Goal: Transaction & Acquisition: Subscribe to service/newsletter

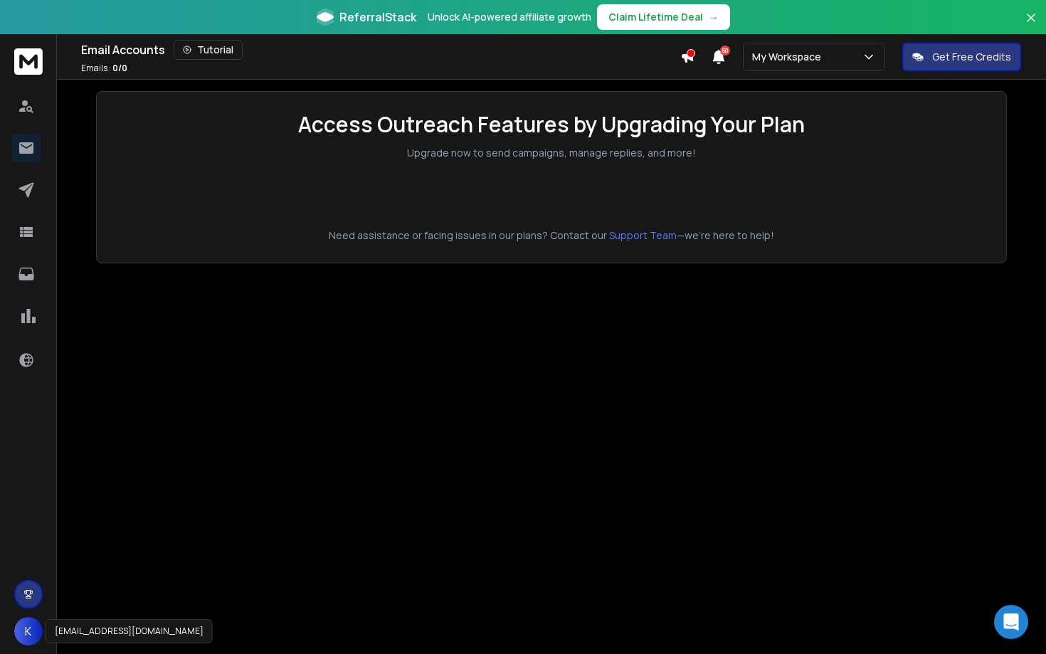
click at [41, 628] on span "K" at bounding box center [28, 631] width 28 height 28
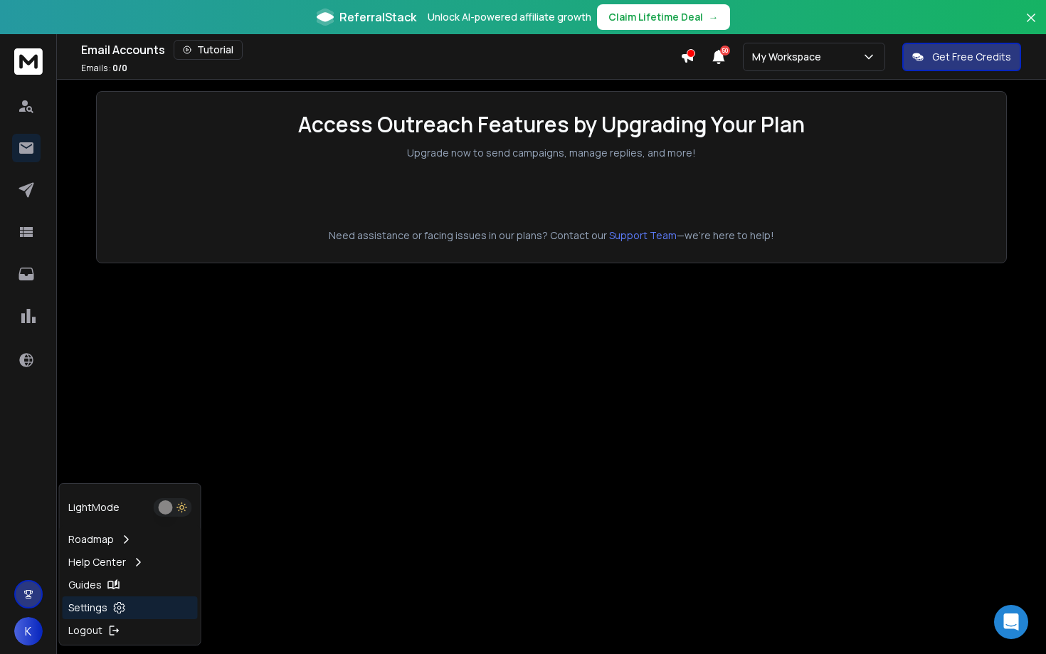
click at [82, 615] on div "Settings" at bounding box center [130, 607] width 135 height 23
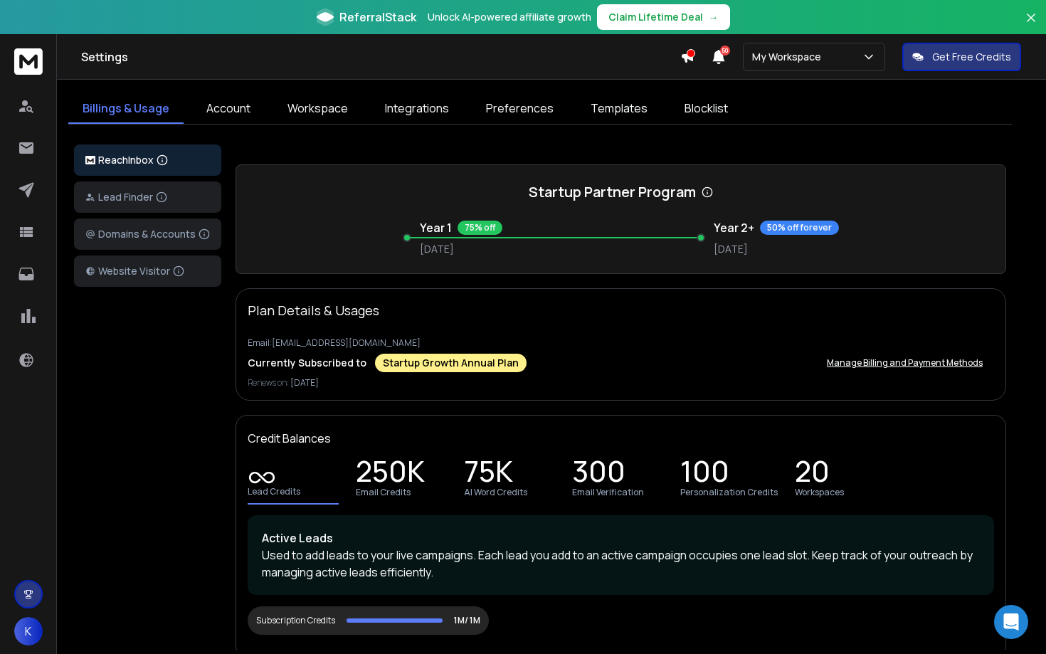
click at [857, 353] on button "Manage Billing and Payment Methods" at bounding box center [904, 363] width 179 height 28
click at [15, 138] on link at bounding box center [26, 148] width 28 height 28
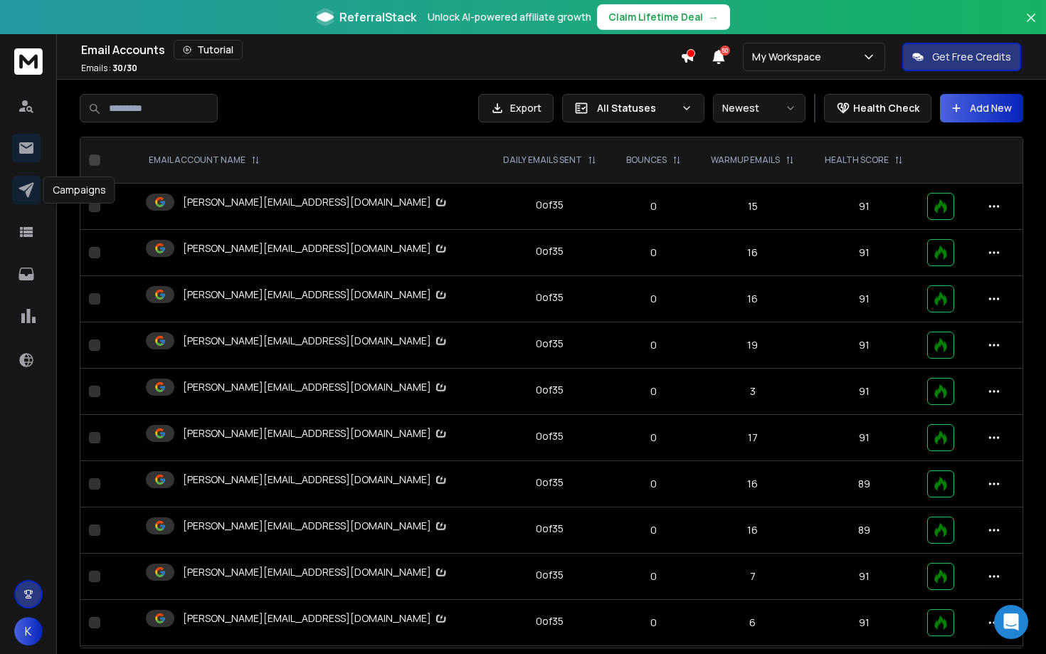
click at [31, 188] on icon at bounding box center [26, 190] width 15 height 15
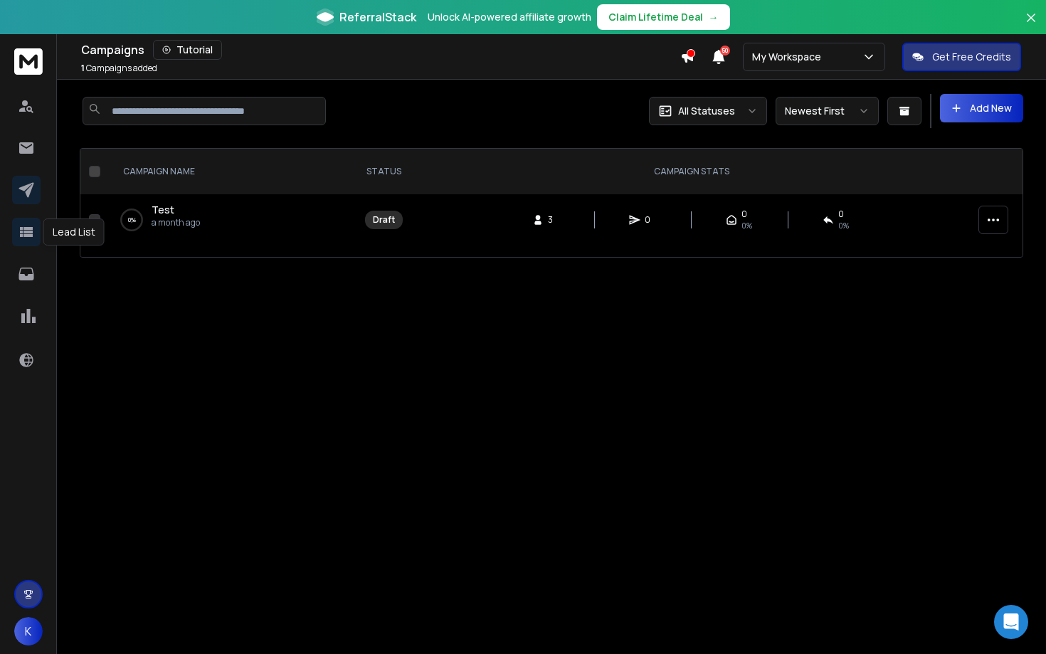
click at [32, 232] on icon at bounding box center [26, 232] width 13 height 10
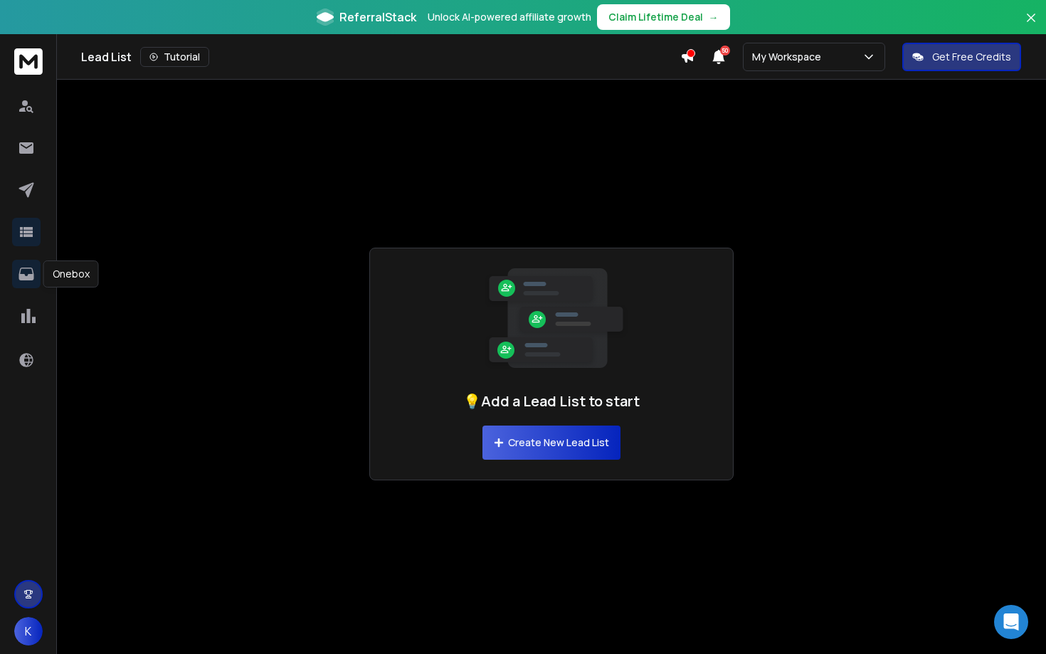
click at [26, 280] on icon at bounding box center [26, 273] width 17 height 17
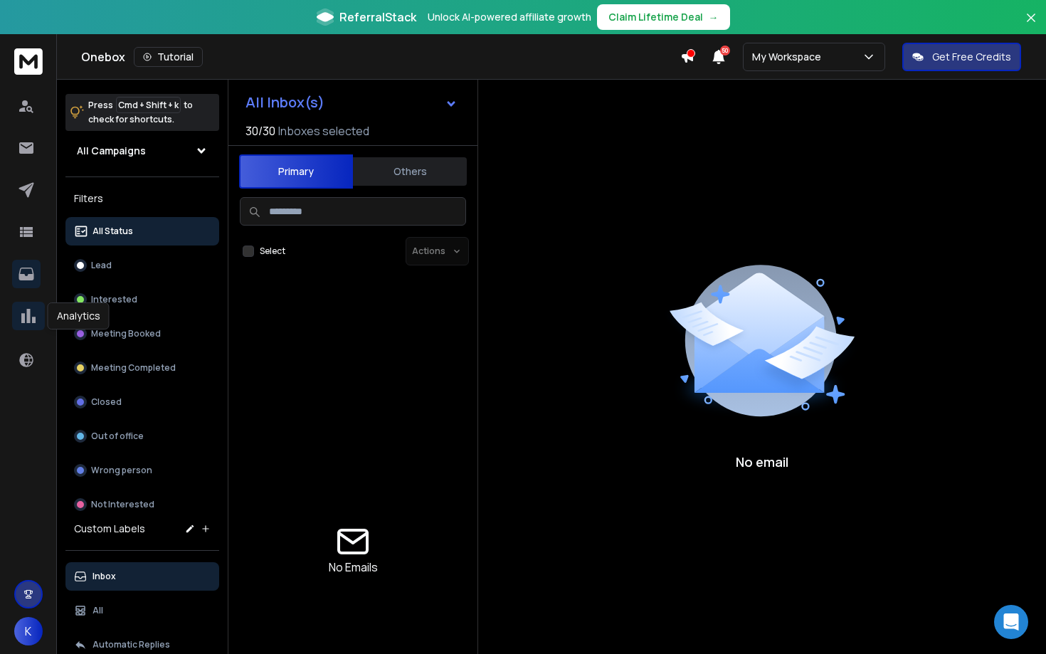
click at [34, 317] on icon at bounding box center [28, 316] width 14 height 14
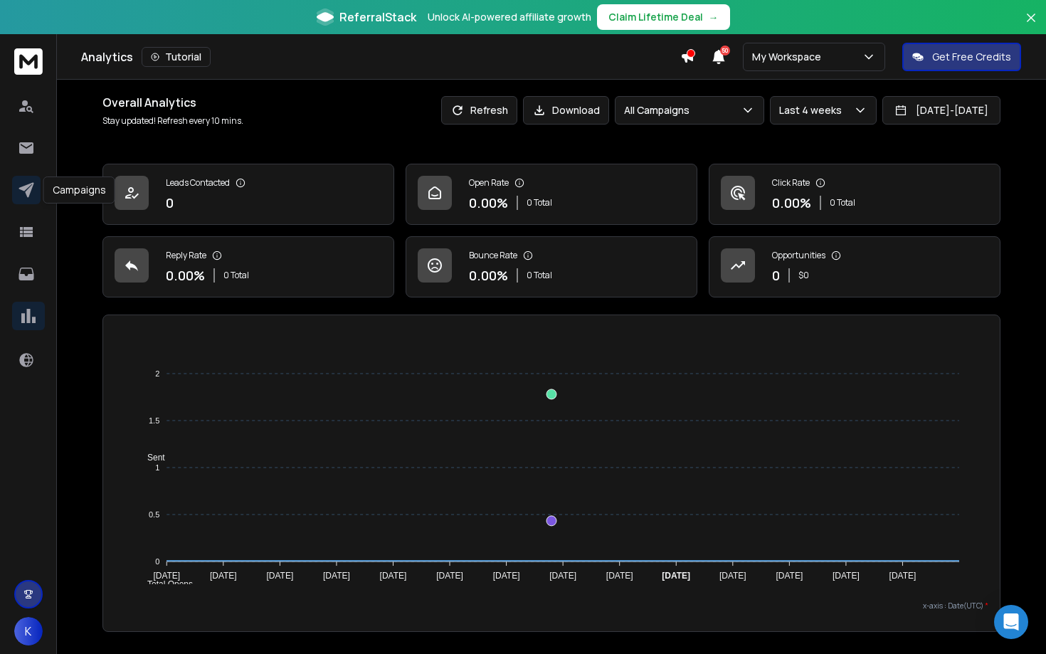
click at [31, 183] on icon at bounding box center [26, 190] width 15 height 15
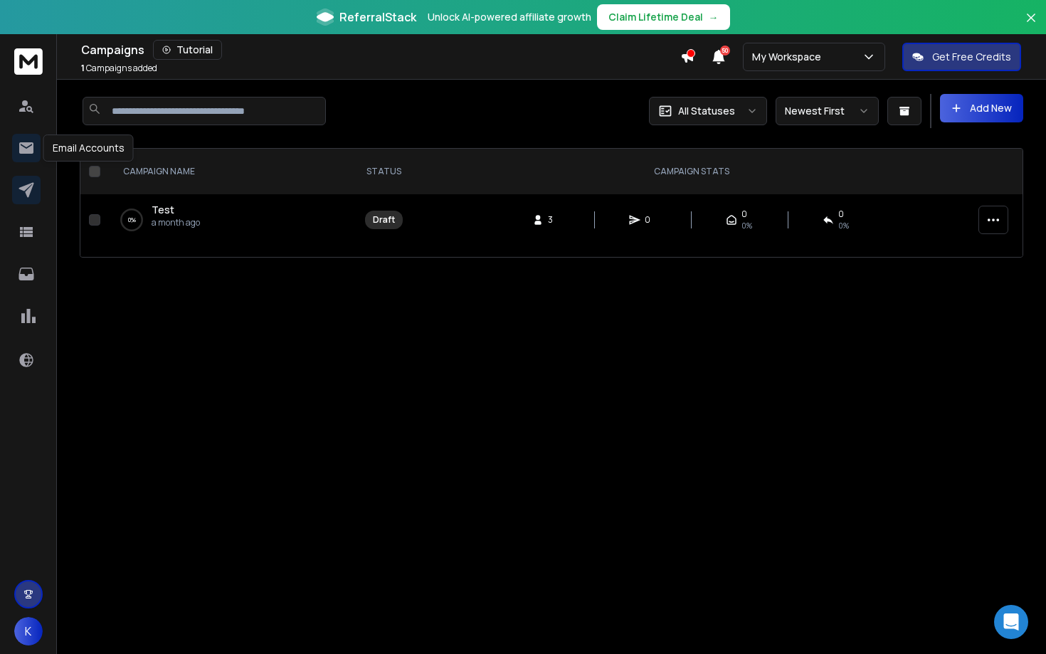
click at [21, 149] on icon at bounding box center [26, 147] width 14 height 11
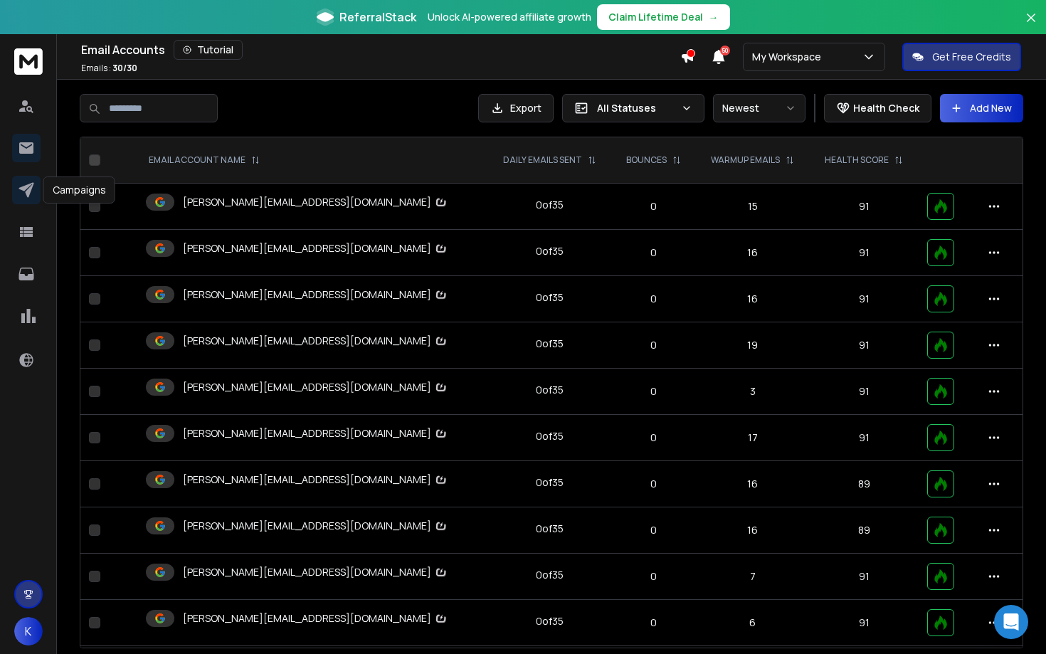
click at [20, 188] on icon at bounding box center [26, 190] width 15 height 15
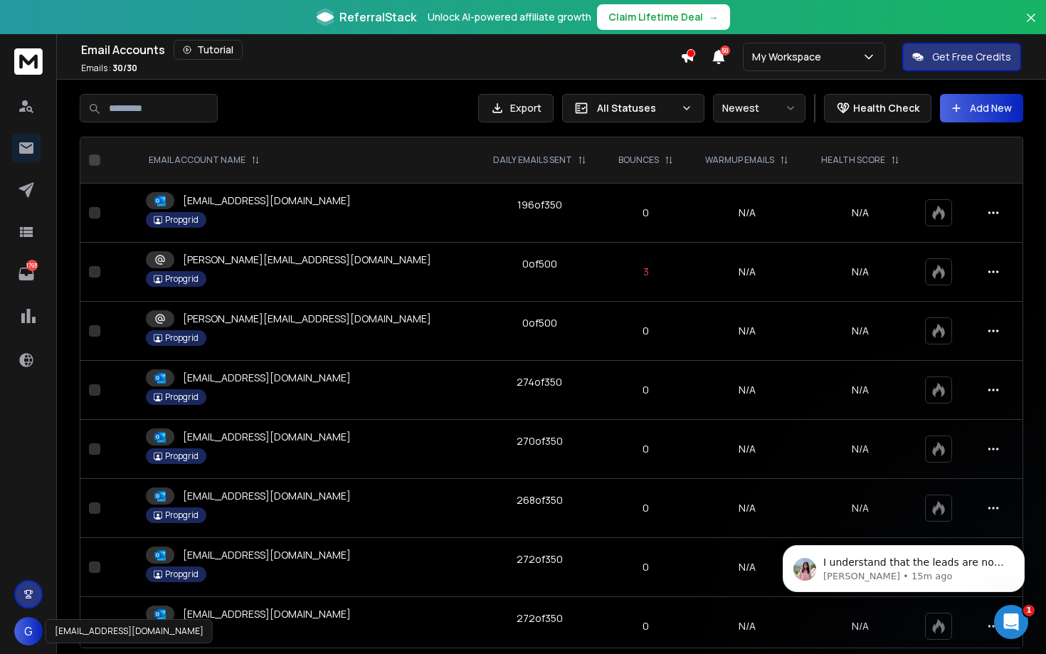
click at [21, 622] on span "G" at bounding box center [28, 631] width 28 height 28
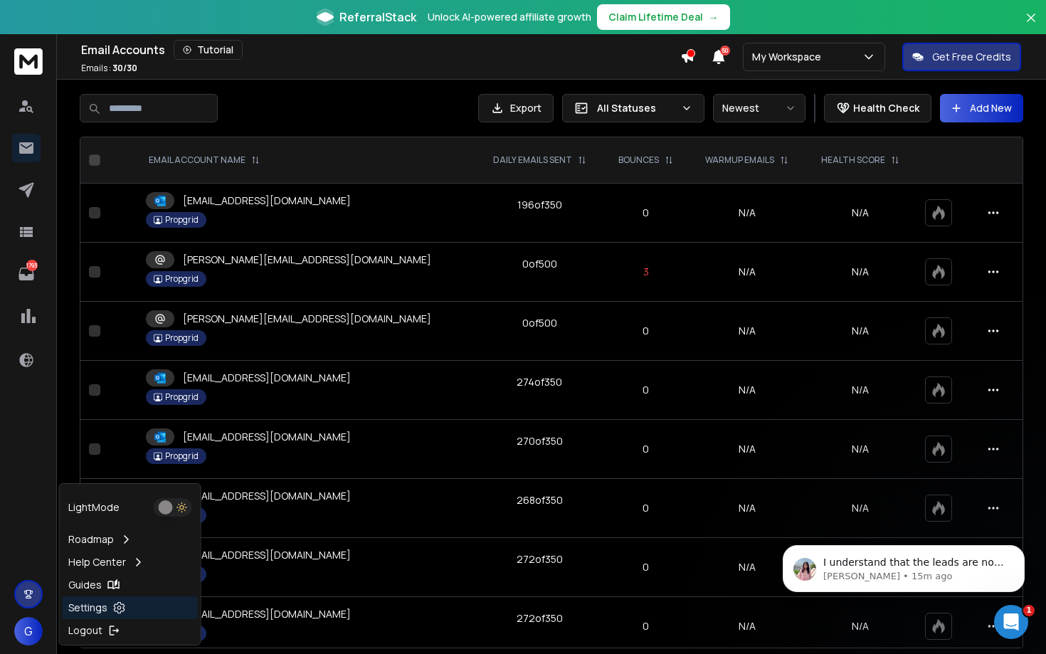
click at [94, 611] on p "Settings" at bounding box center [87, 608] width 39 height 14
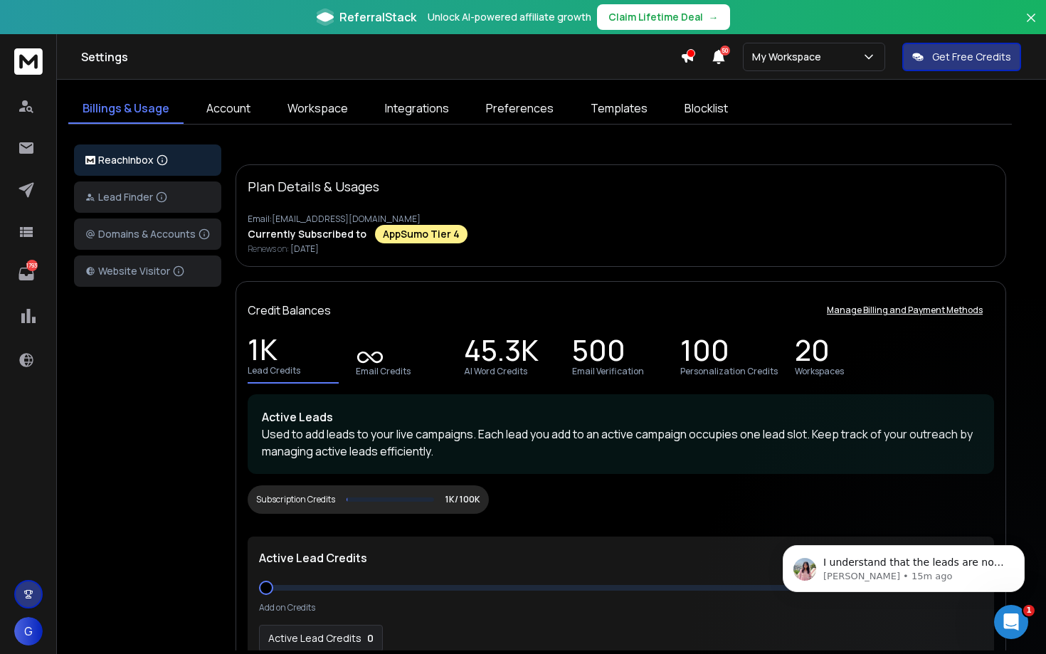
click at [697, 110] on link "Blocklist" at bounding box center [706, 109] width 72 height 30
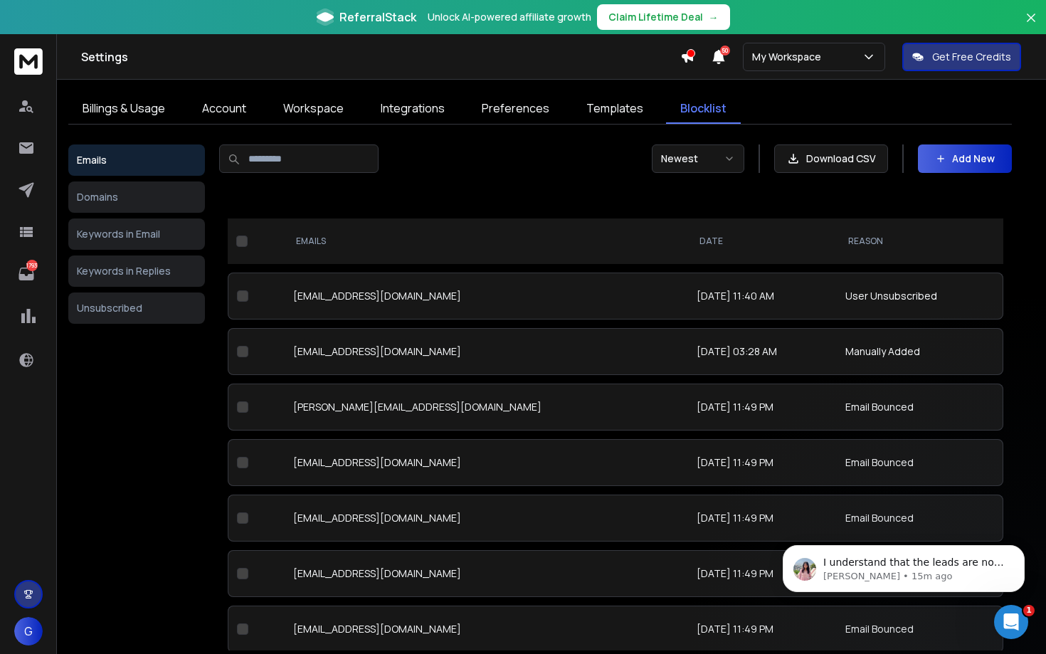
click at [142, 236] on email "Keywords in Email" at bounding box center [136, 233] width 137 height 31
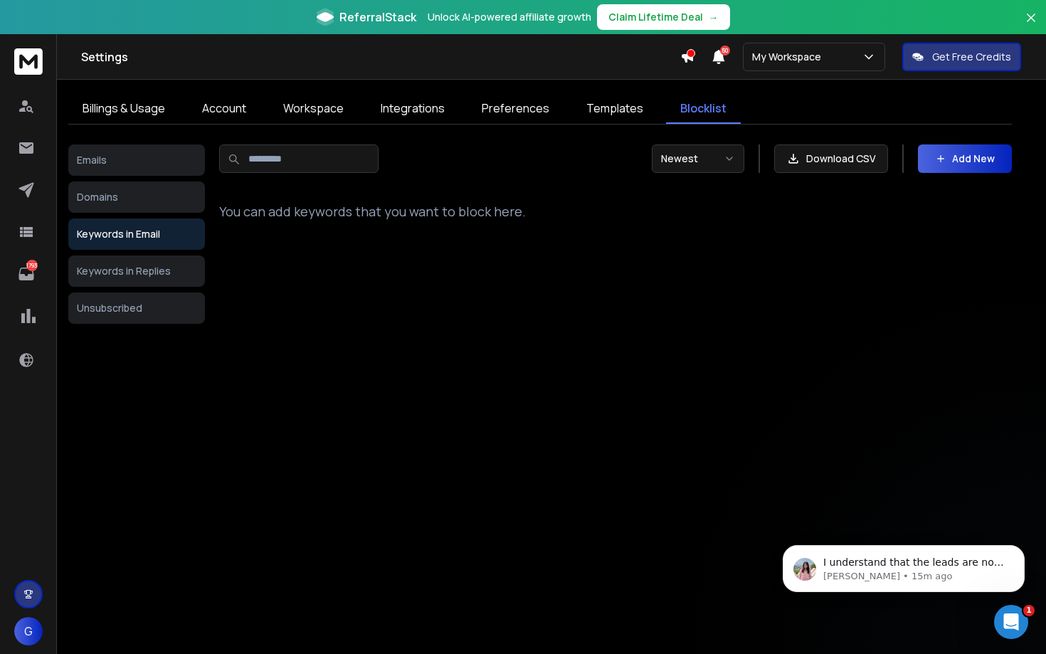
click at [126, 272] on replies "Keywords in Replies" at bounding box center [136, 270] width 137 height 31
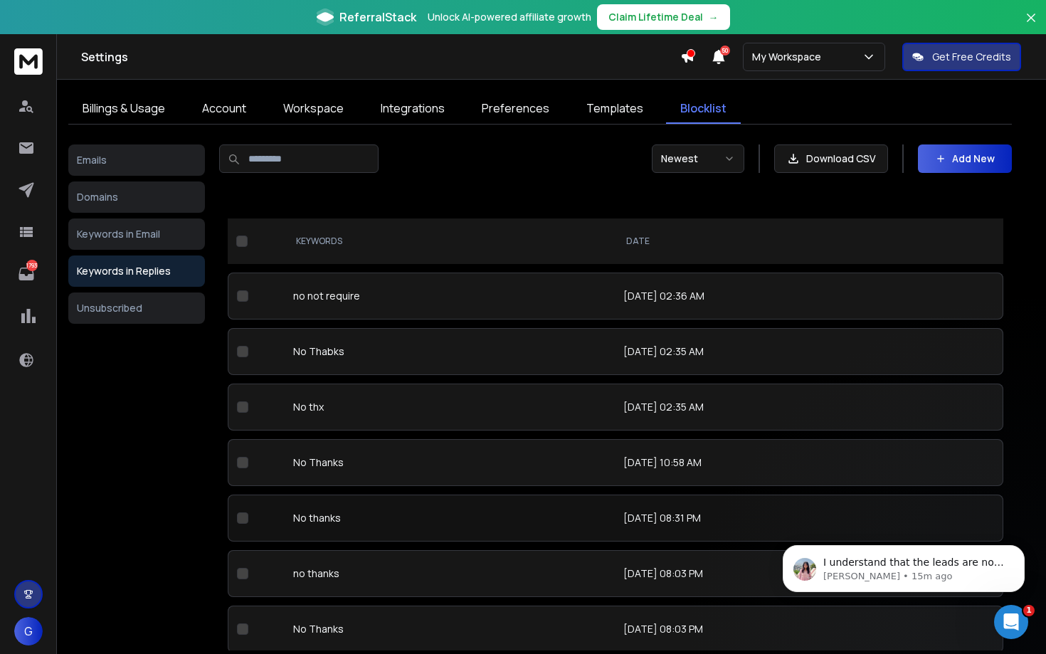
scroll to position [19, 0]
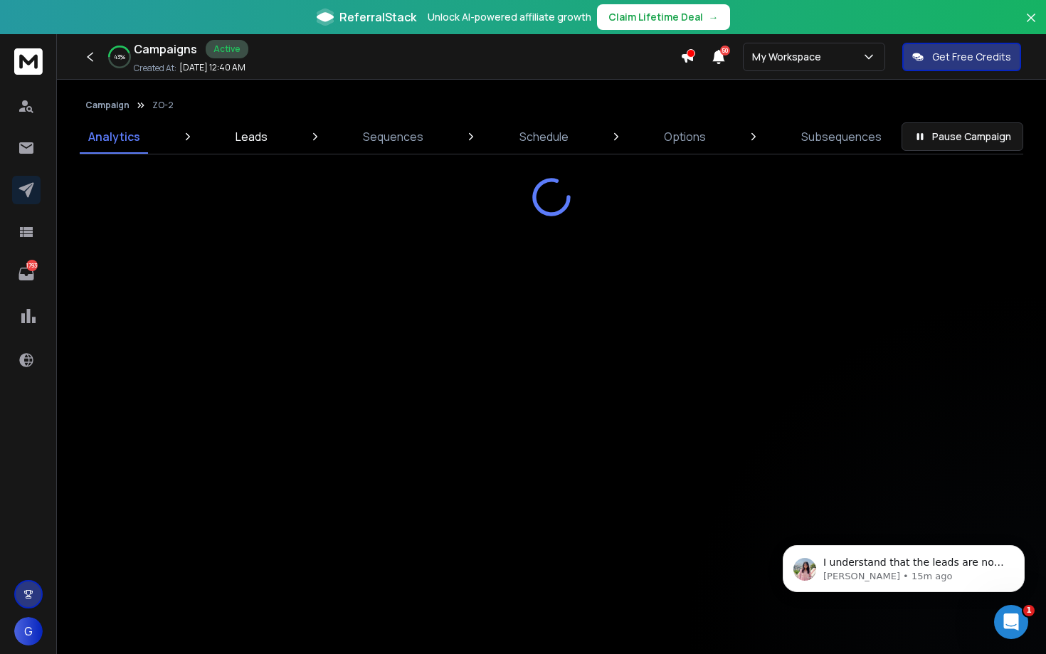
click at [234, 141] on link "Leads" at bounding box center [251, 137] width 49 height 34
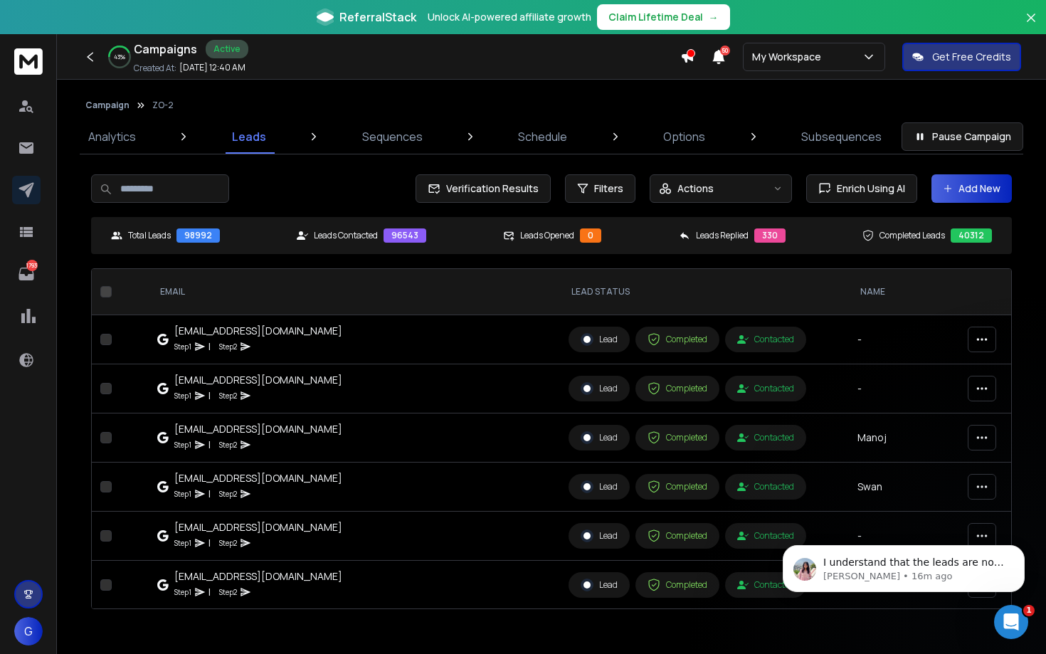
click at [175, 196] on input at bounding box center [160, 188] width 138 height 28
paste input "**********"
type input "**********"
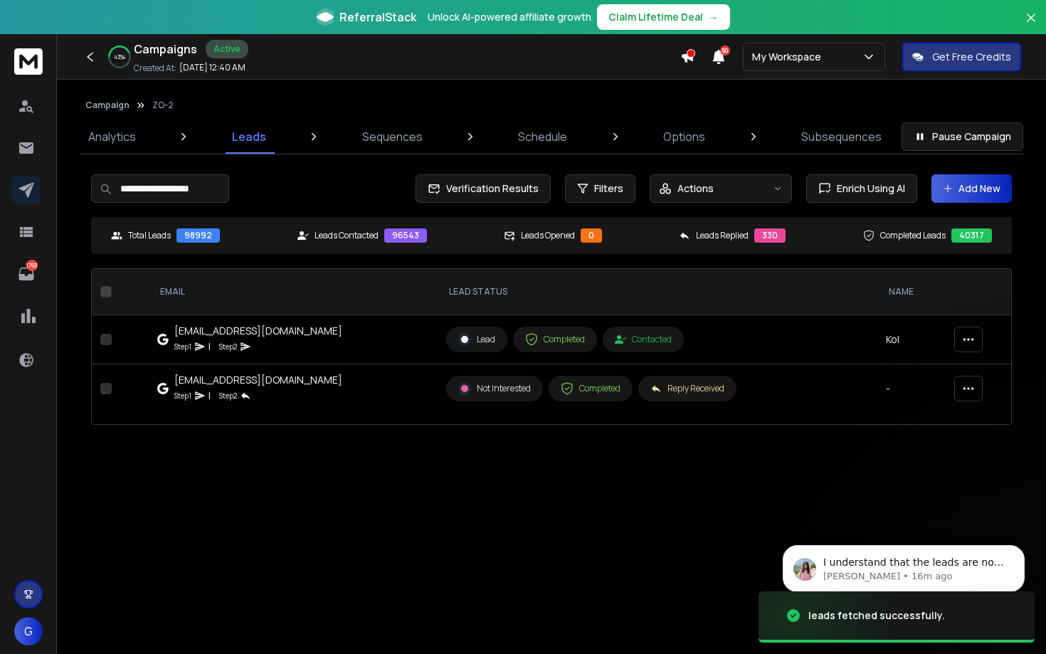
click at [320, 401] on div "[EMAIL_ADDRESS][DOMAIN_NAME] Step 1 | Step 2" at bounding box center [293, 388] width 272 height 31
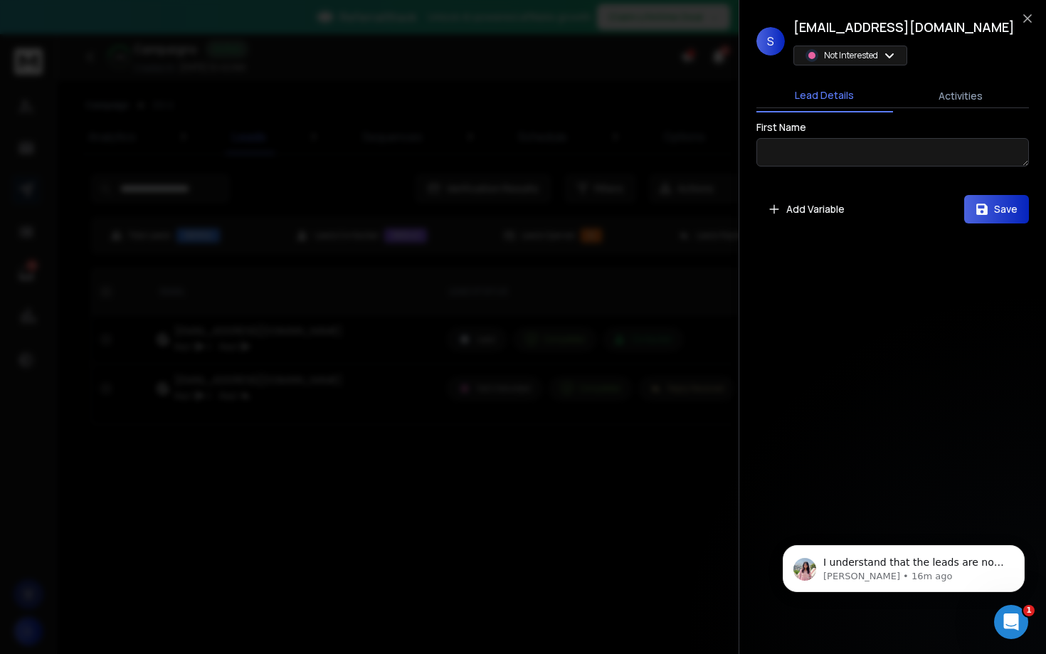
click at [953, 110] on button "Activities" at bounding box center [961, 95] width 137 height 31
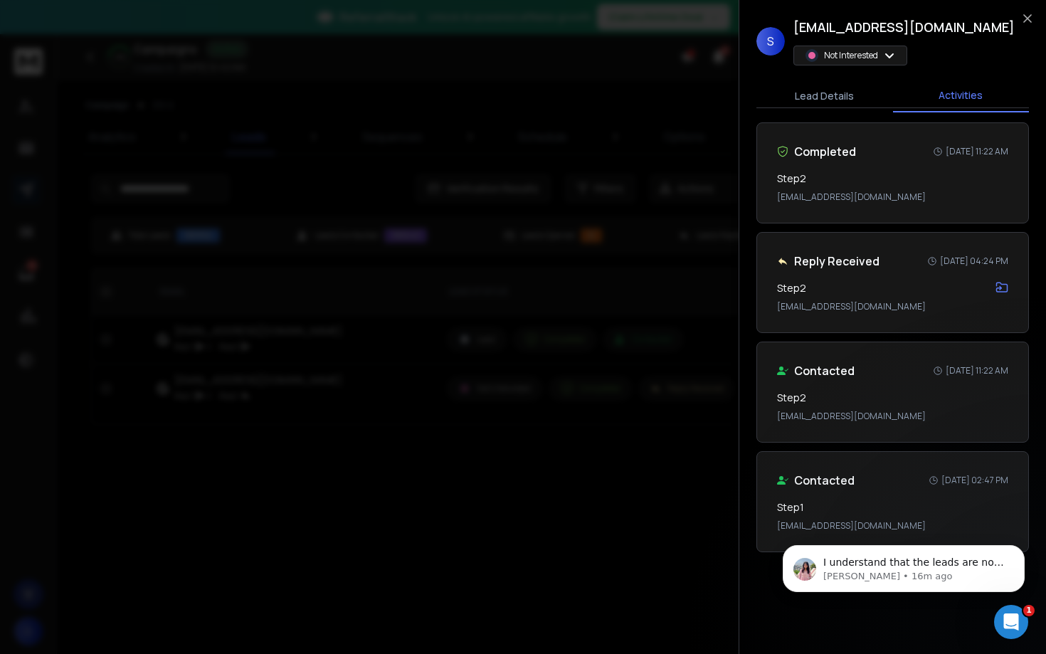
click at [642, 280] on div at bounding box center [523, 327] width 1046 height 654
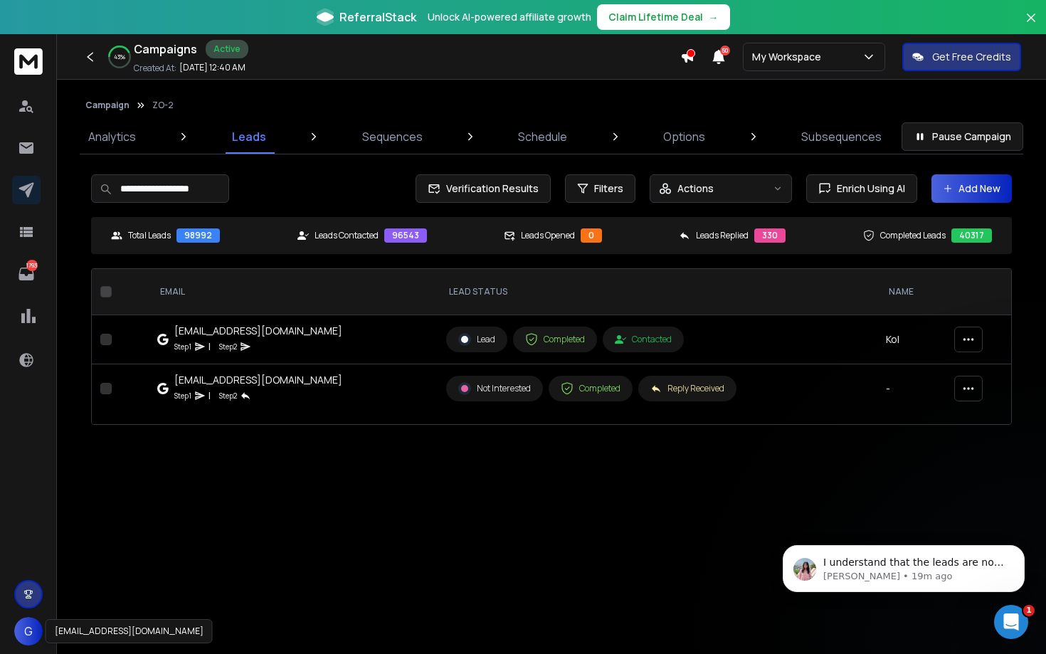
click at [43, 624] on div "1793 G" at bounding box center [28, 346] width 57 height 625
click at [28, 632] on span "G" at bounding box center [28, 631] width 28 height 28
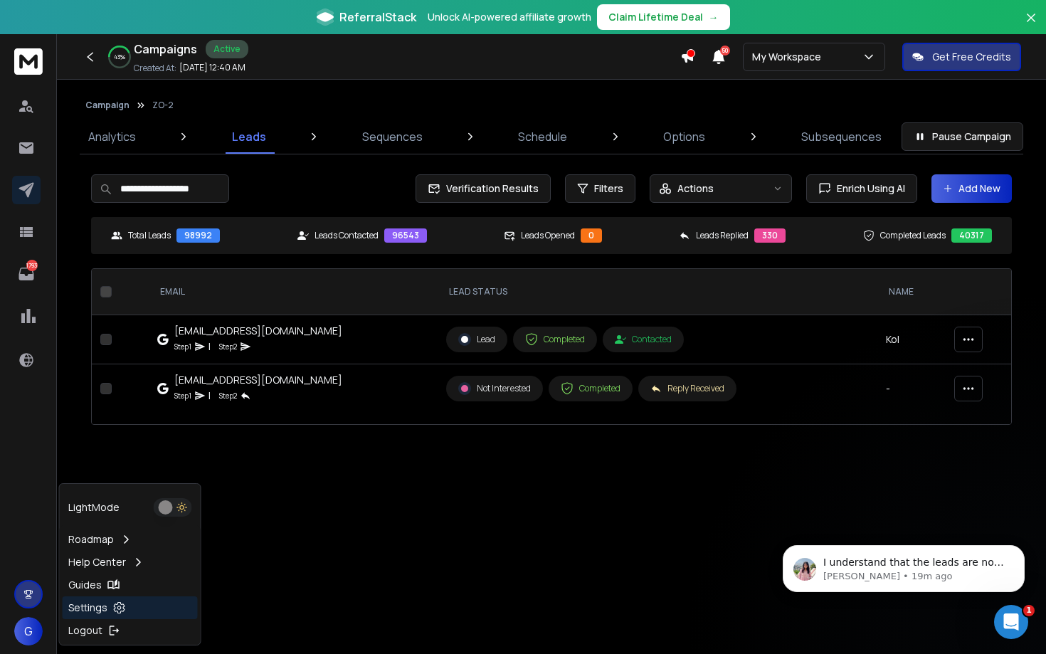
click at [95, 598] on div "Settings" at bounding box center [130, 607] width 135 height 23
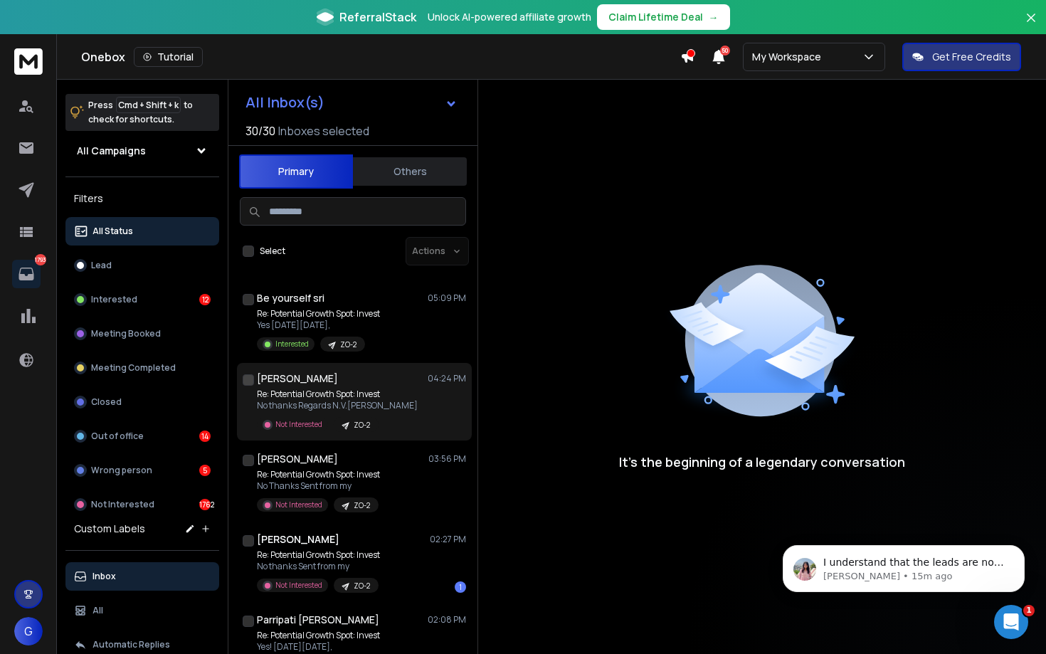
click at [371, 411] on p "No thanks Regards N.V.Subba Rao" at bounding box center [337, 405] width 161 height 11
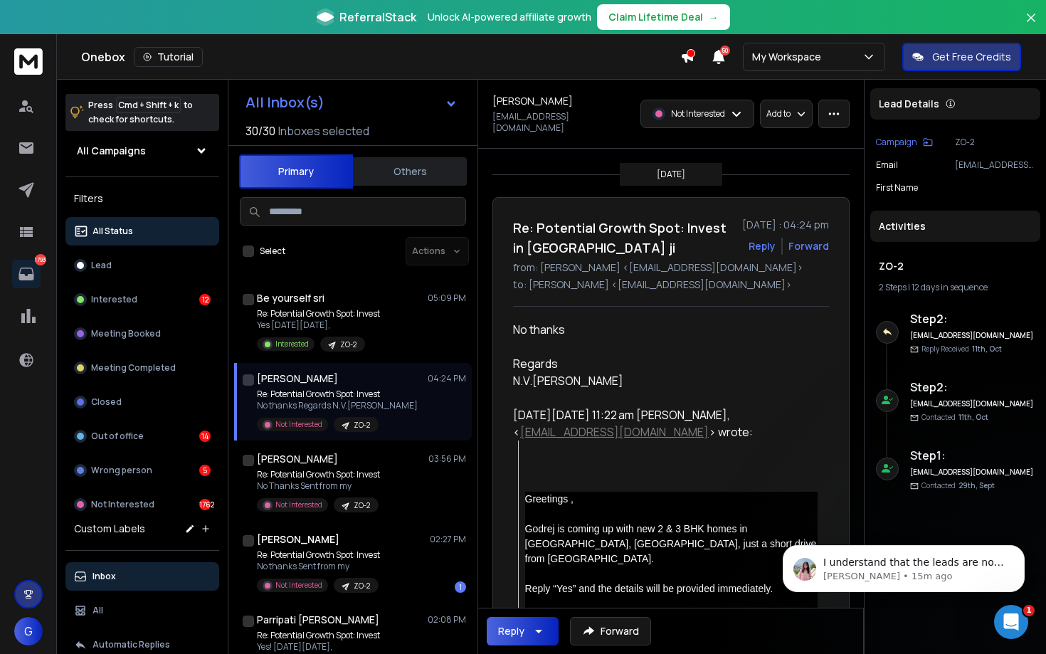
click at [637, 260] on p "from: Subba Rao <subbarao7@gmail.com>" at bounding box center [671, 267] width 316 height 14
click at [664, 260] on p "from: Subba Rao <subbarao7@gmail.com>" at bounding box center [671, 267] width 316 height 14
click at [544, 119] on p "[EMAIL_ADDRESS][DOMAIN_NAME]" at bounding box center [561, 122] width 139 height 23
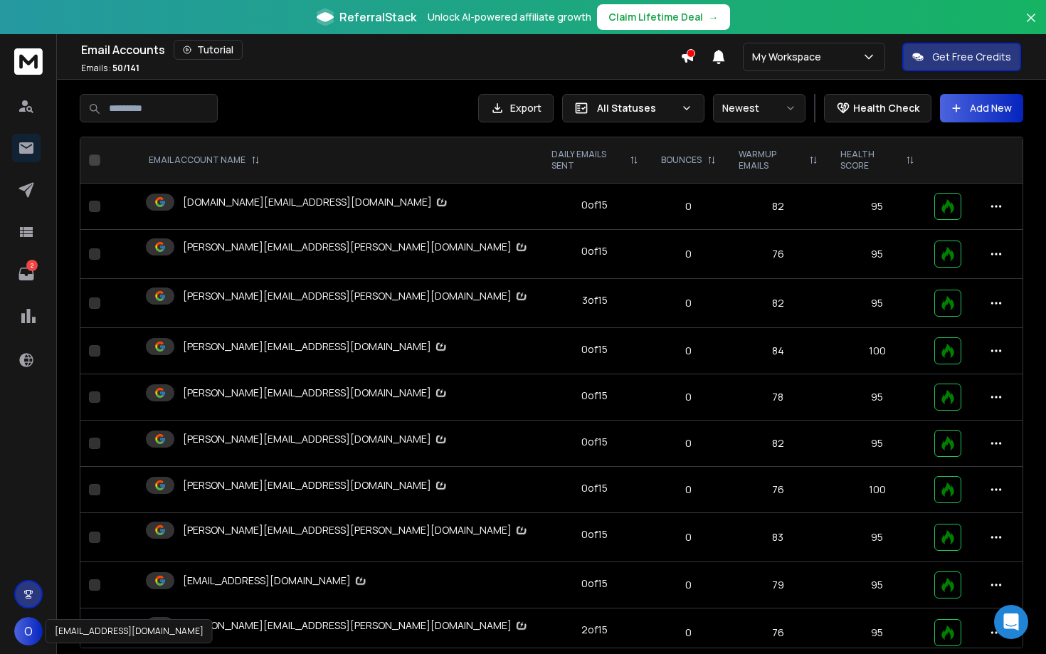
click at [27, 630] on span "O" at bounding box center [28, 631] width 28 height 28
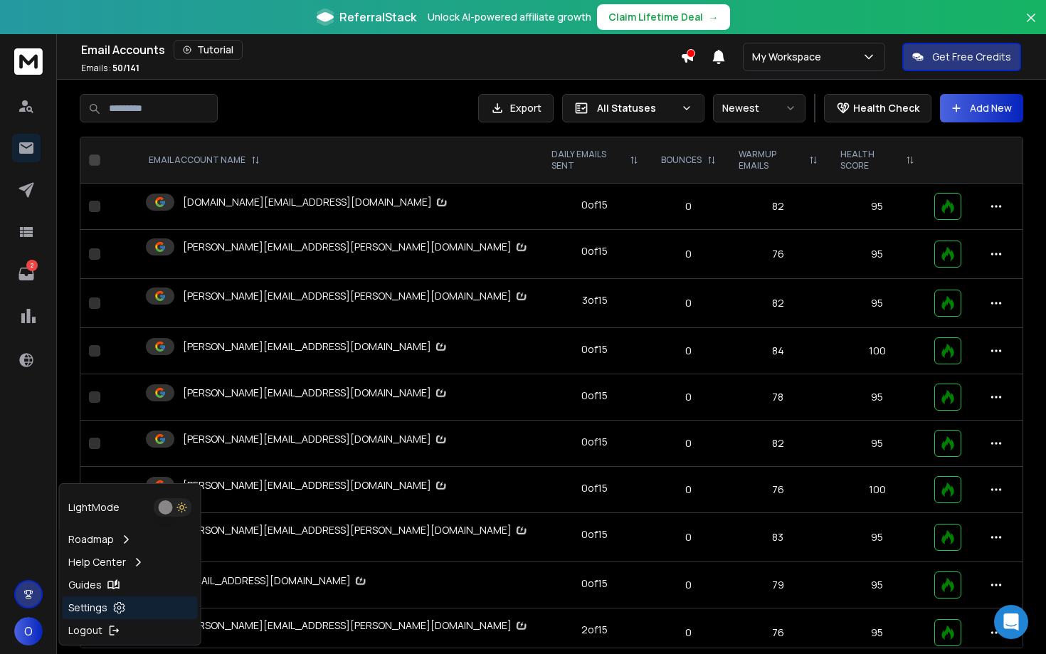
click at [102, 600] on div "Settings" at bounding box center [130, 607] width 135 height 23
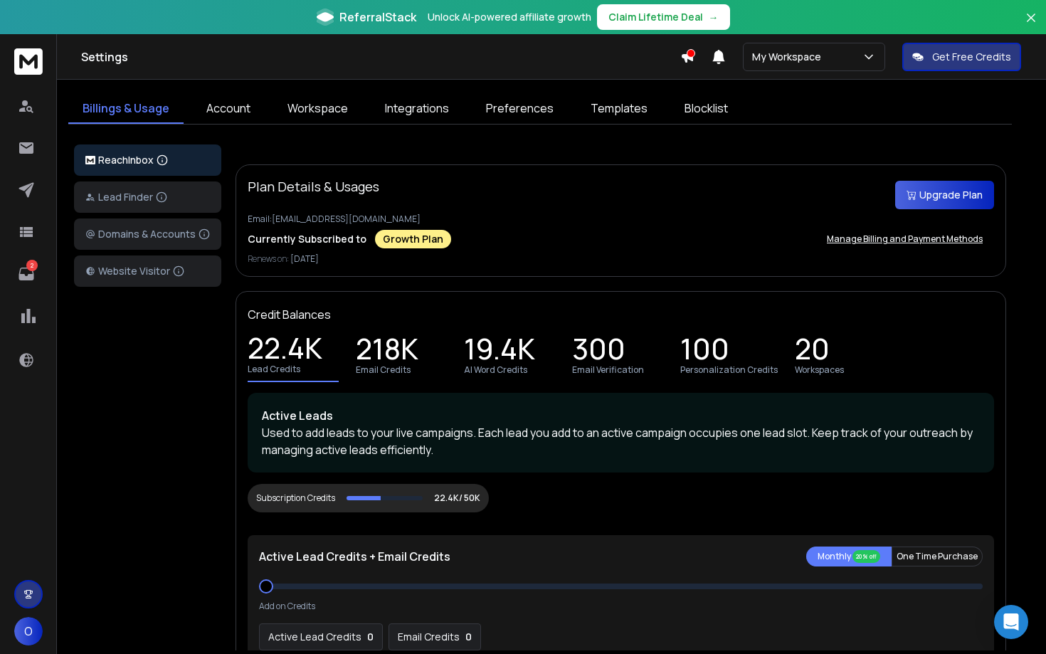
click at [114, 198] on button "Lead Finder" at bounding box center [147, 196] width 147 height 31
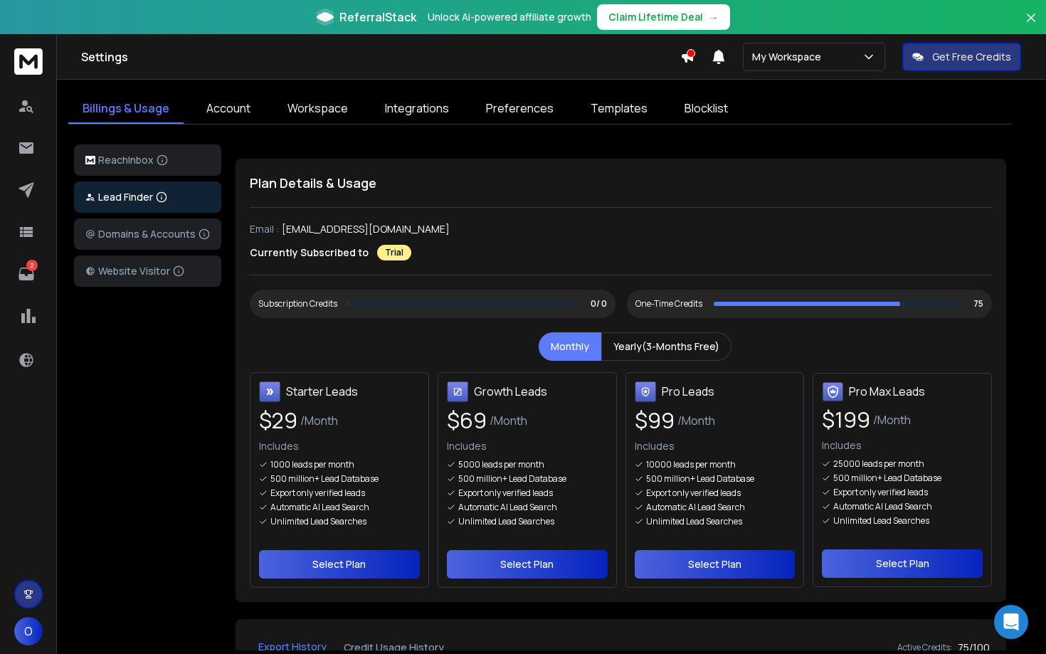
scroll to position [32, 0]
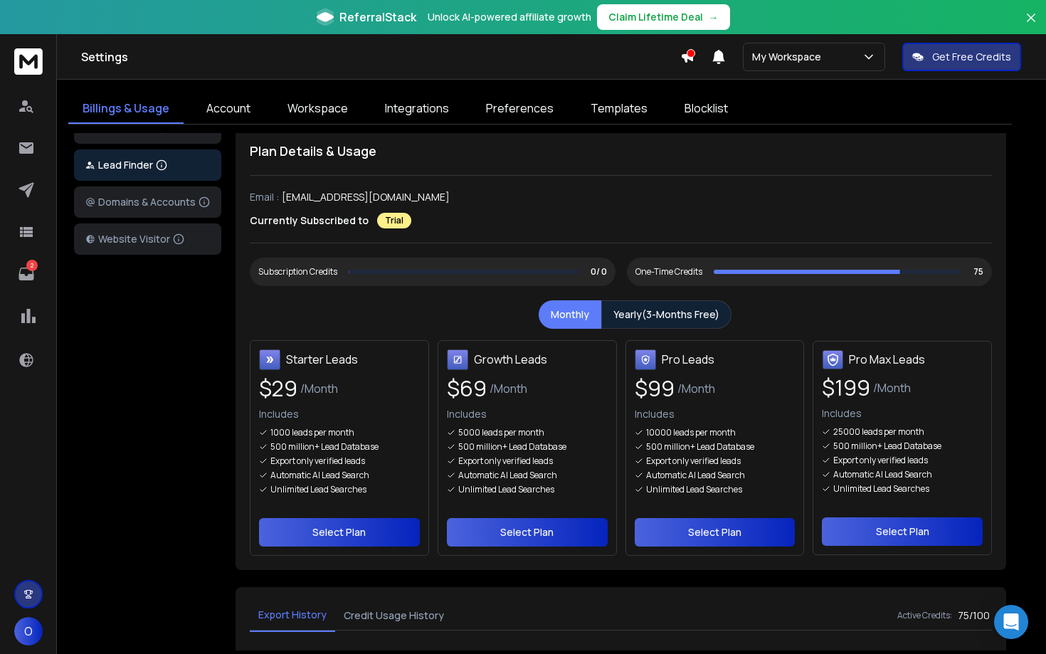
click at [702, 308] on button "Yearly(3-Months Free)" at bounding box center [666, 314] width 130 height 28
click at [549, 312] on button "Monthly" at bounding box center [570, 314] width 63 height 28
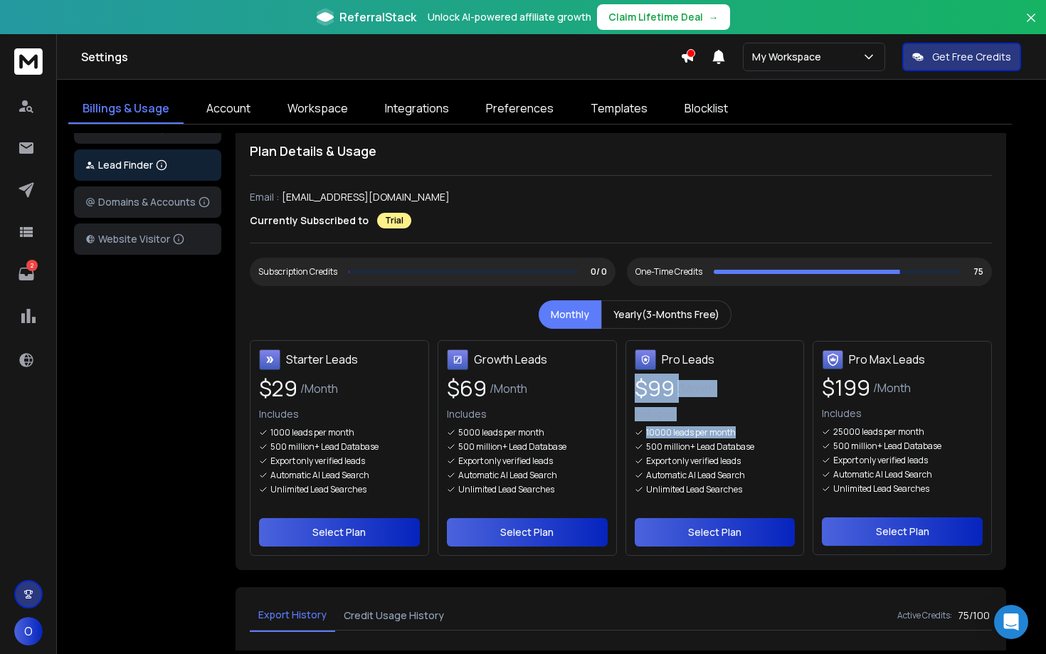
drag, startPoint x: 631, startPoint y: 387, endPoint x: 739, endPoint y: 438, distance: 118.7
click at [739, 438] on div "Pro Leads $ 99 /Month Includes 10000 leads per month 500 million+ Lead Database…" at bounding box center [715, 422] width 161 height 146
copy div "$ 99 /Month Includes 10000 leads per month"
click at [690, 314] on button "Yearly(3-Months Free)" at bounding box center [666, 314] width 130 height 28
click at [625, 389] on div "Pro Leads $ 75 /Month Includes 10000 leads per month 500 million+ Lead Database…" at bounding box center [714, 448] width 179 height 216
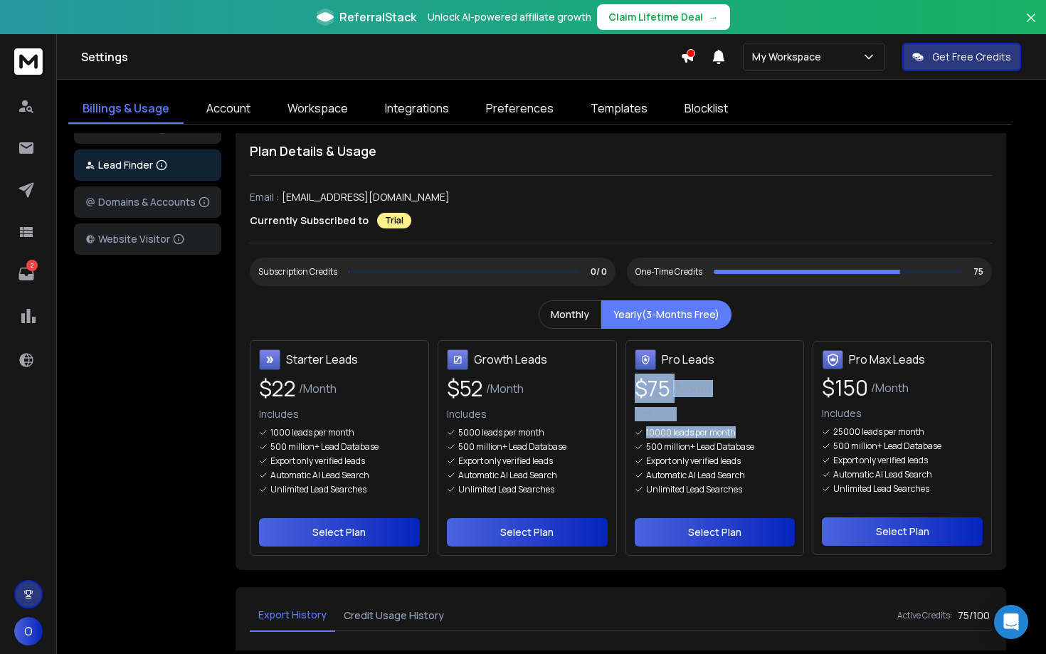
drag, startPoint x: 624, startPoint y: 386, endPoint x: 739, endPoint y: 431, distance: 123.9
click at [739, 431] on div "Pro Leads $ 75 /Month Includes 10000 leads per month 500 million+ Lead Database…" at bounding box center [714, 448] width 179 height 216
copy div "$ 75 /Month Includes 10000 leads per month"
click at [560, 320] on button "Monthly" at bounding box center [570, 314] width 63 height 28
click at [649, 315] on button "Yearly(3-Months Free)" at bounding box center [666, 314] width 130 height 28
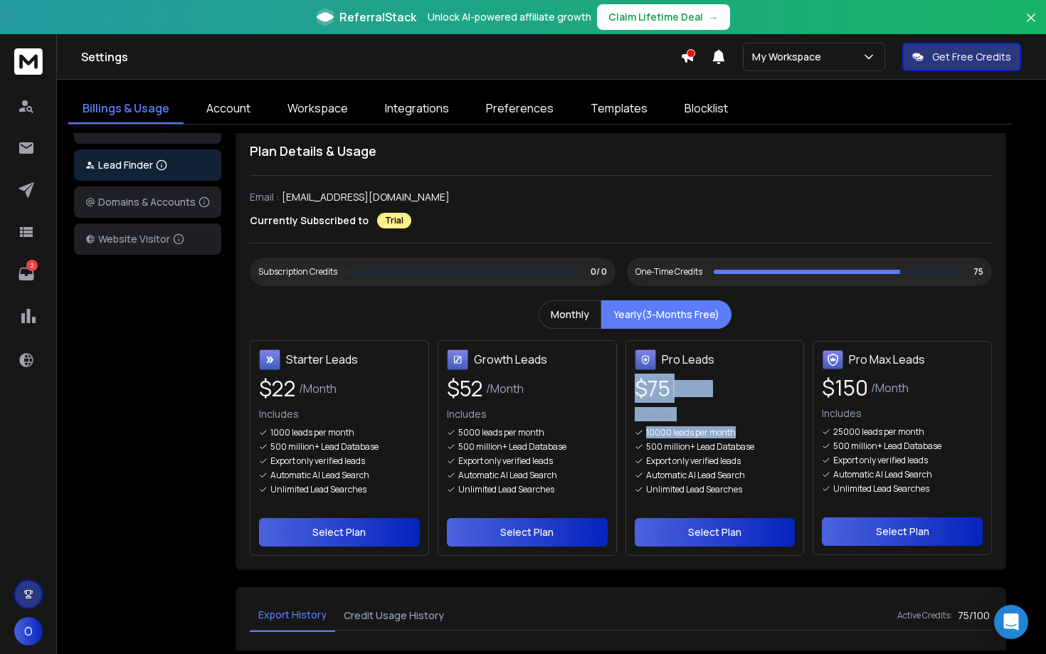
click at [481, 325] on div "Monthly Yearly(3-Months Free)" at bounding box center [635, 314] width 742 height 28
click at [566, 331] on div "Starter Leads $ 22 /Month Includes 1000 leads per month 500 million+ Lead Datab…" at bounding box center [621, 442] width 742 height 227
click at [565, 327] on button "Monthly" at bounding box center [570, 314] width 63 height 28
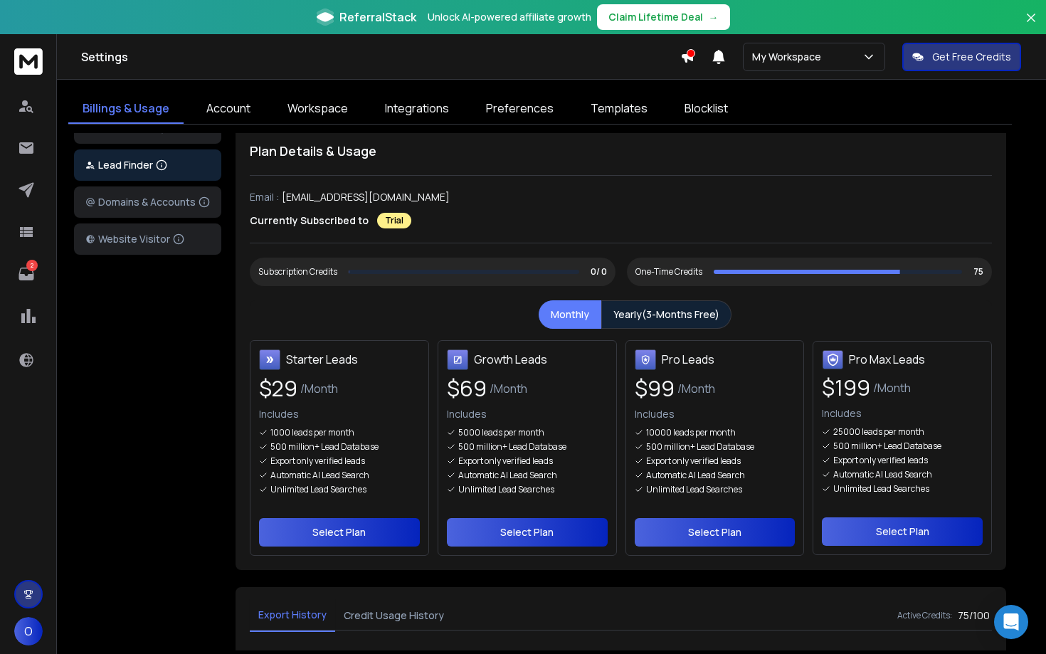
click at [642, 314] on button "Yearly(3-Months Free)" at bounding box center [666, 314] width 130 height 28
click at [588, 310] on button "Monthly" at bounding box center [570, 314] width 63 height 28
click at [653, 302] on button "Yearly(3-Months Free)" at bounding box center [666, 314] width 130 height 28
click at [544, 152] on h1 "Plan Details & Usage" at bounding box center [621, 151] width 742 height 20
click at [571, 305] on button "Monthly" at bounding box center [570, 314] width 63 height 28
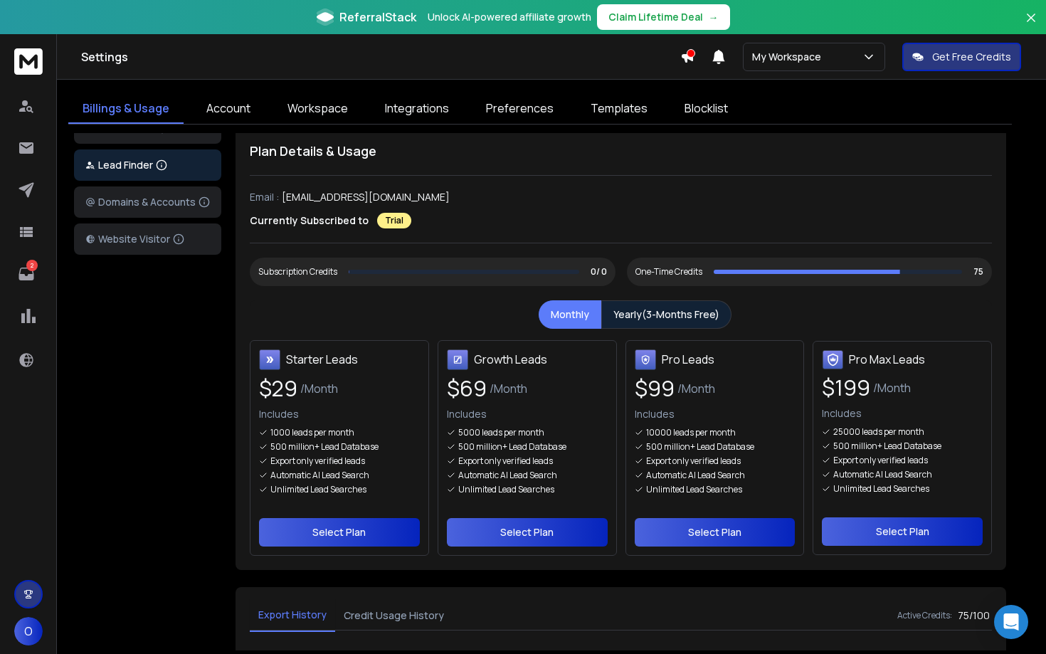
click at [631, 317] on button "Yearly(3-Months Free)" at bounding box center [666, 314] width 130 height 28
click at [573, 322] on button "Monthly" at bounding box center [570, 314] width 63 height 28
click at [652, 317] on button "Yearly(3-Months Free)" at bounding box center [666, 314] width 130 height 28
